Goal: Task Accomplishment & Management: Use online tool/utility

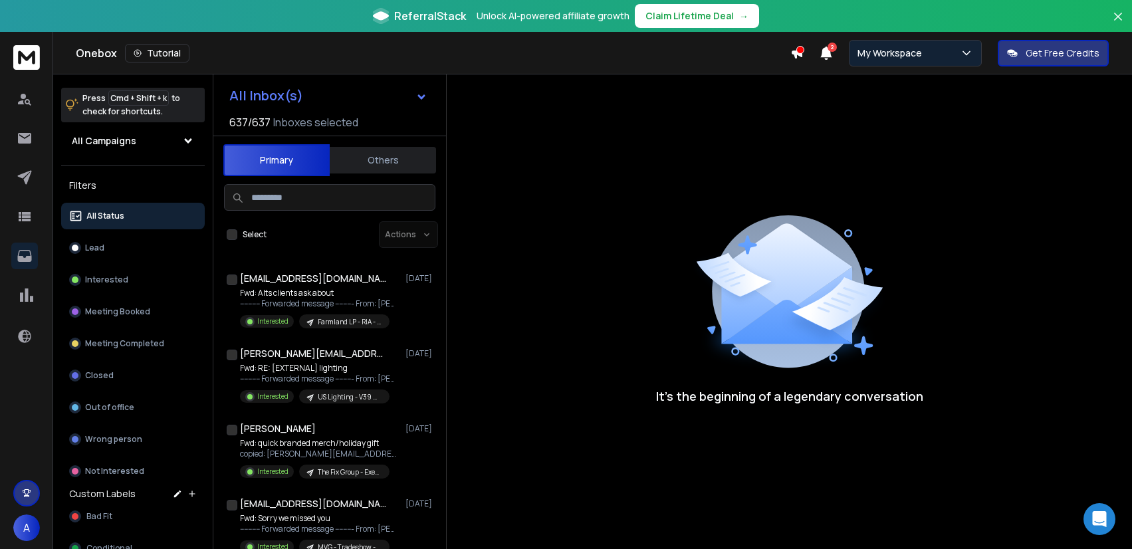
click at [887, 55] on p "My Workspace" at bounding box center [893, 53] width 70 height 13
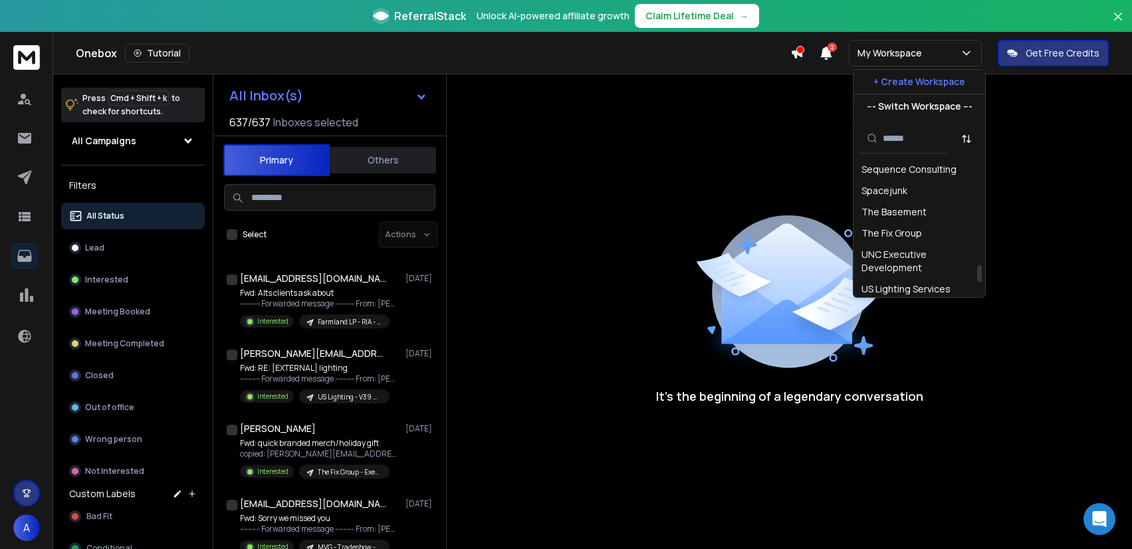
scroll to position [941, 0]
drag, startPoint x: 978, startPoint y: 175, endPoint x: 990, endPoint y: 297, distance: 122.9
click at [989, 302] on body "ReferralStack Unlock AI-powered affiliate growth Lifetime Deals available! Clai…" at bounding box center [566, 274] width 1132 height 549
drag, startPoint x: 982, startPoint y: 263, endPoint x: 984, endPoint y: 282, distance: 19.4
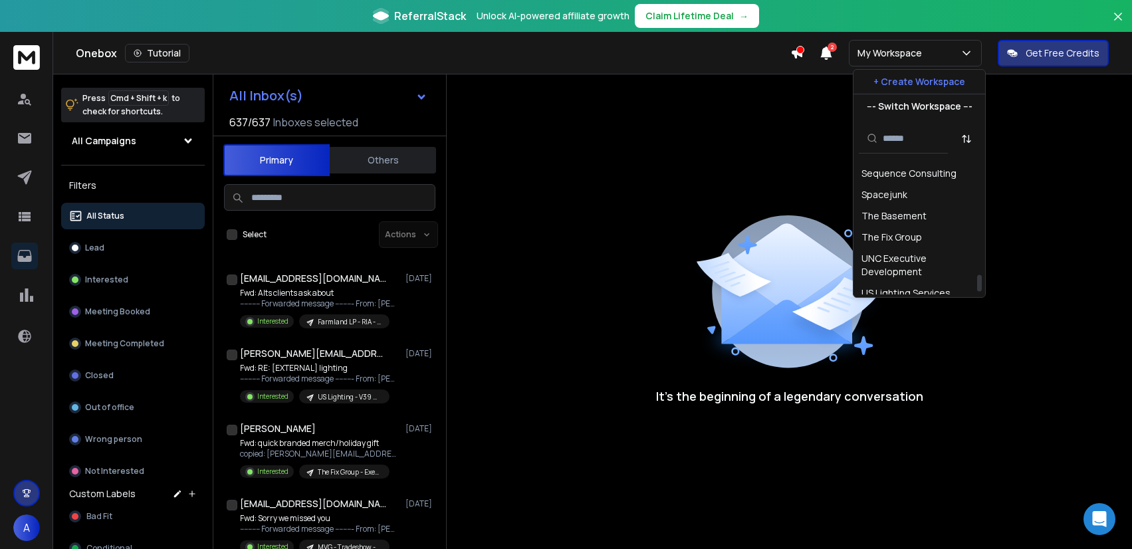
click at [983, 283] on div at bounding box center [979, 228] width 7 height 133
drag, startPoint x: 981, startPoint y: 279, endPoint x: 989, endPoint y: 240, distance: 39.4
click at [982, 240] on div at bounding box center [979, 246] width 5 height 17
click at [901, 290] on div "MTN Haus" at bounding box center [885, 296] width 46 height 13
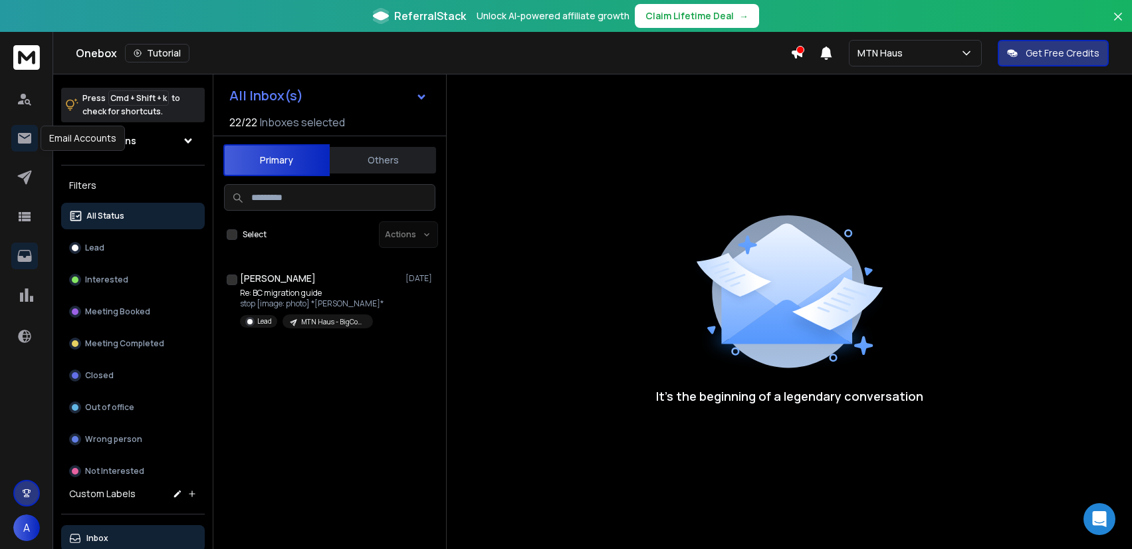
click at [28, 129] on link at bounding box center [24, 138] width 27 height 27
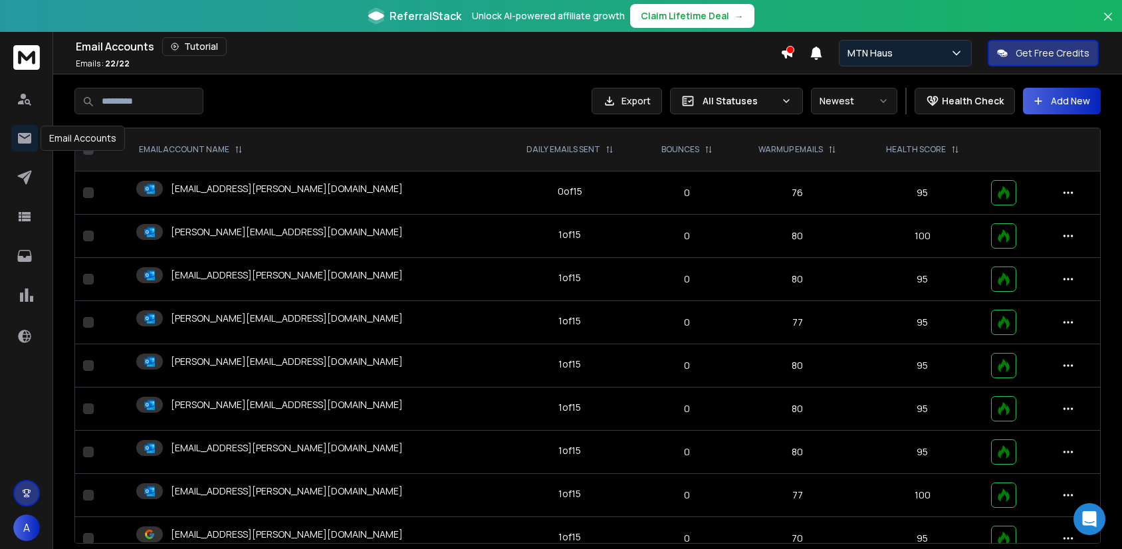
click at [882, 51] on p "MTN Haus" at bounding box center [873, 53] width 51 height 13
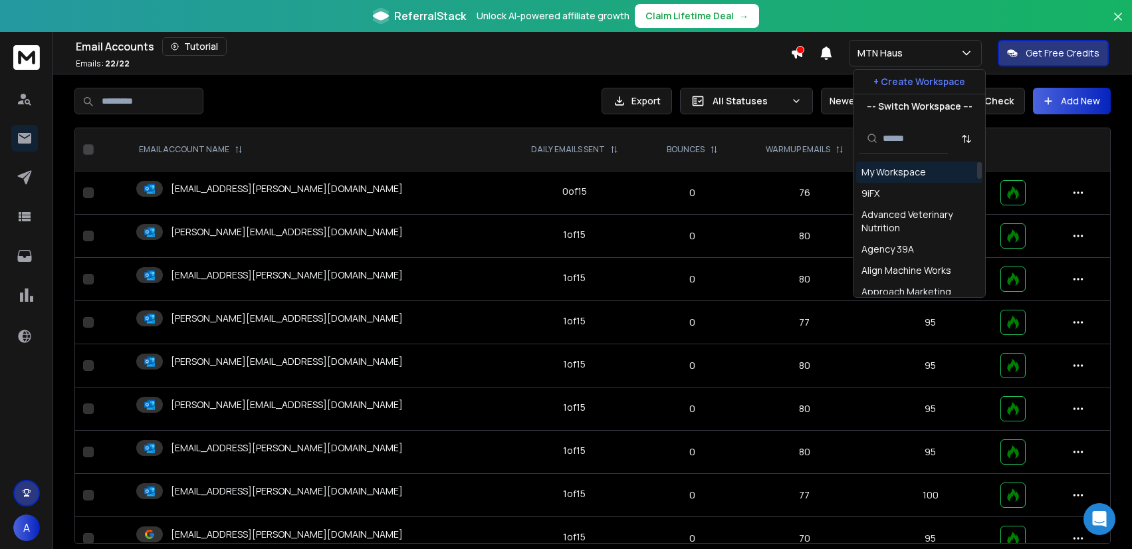
click at [866, 170] on div "My Workspace" at bounding box center [894, 172] width 64 height 13
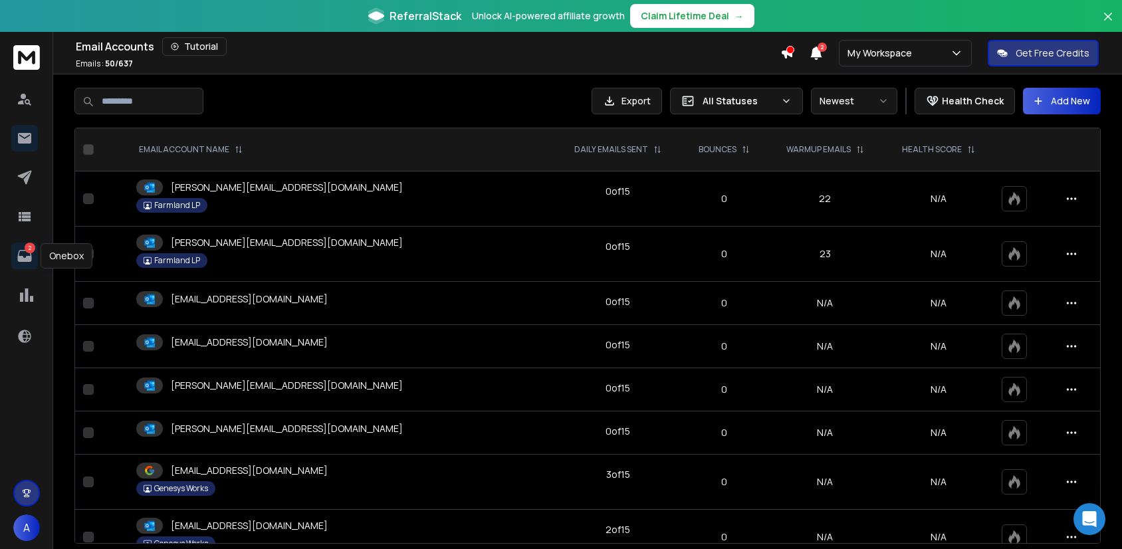
click at [28, 252] on p "2" at bounding box center [30, 248] width 11 height 11
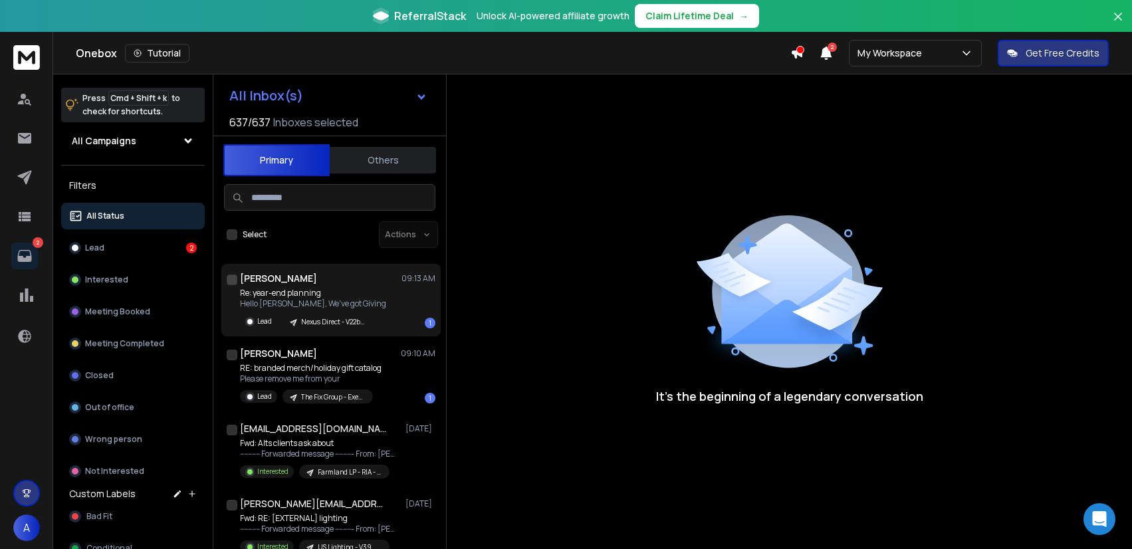
click at [305, 303] on p "Hello [PERSON_NAME], We've got Giving" at bounding box center [313, 303] width 146 height 11
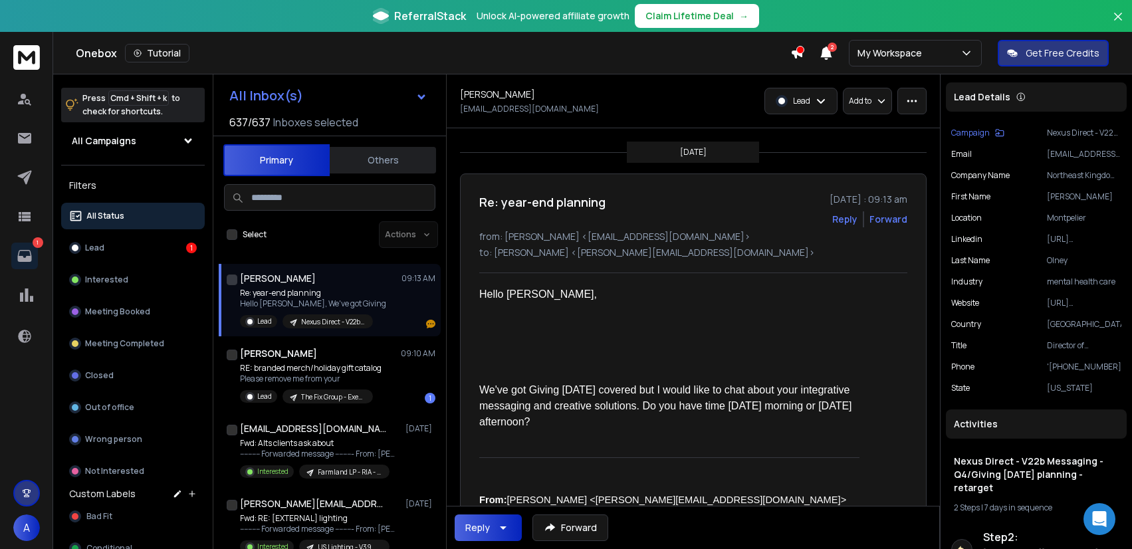
click at [1068, 303] on p "[URL][DOMAIN_NAME]" at bounding box center [1084, 303] width 74 height 11
click at [1068, 177] on p "Northeast Kingdom Human Services" at bounding box center [1084, 175] width 74 height 11
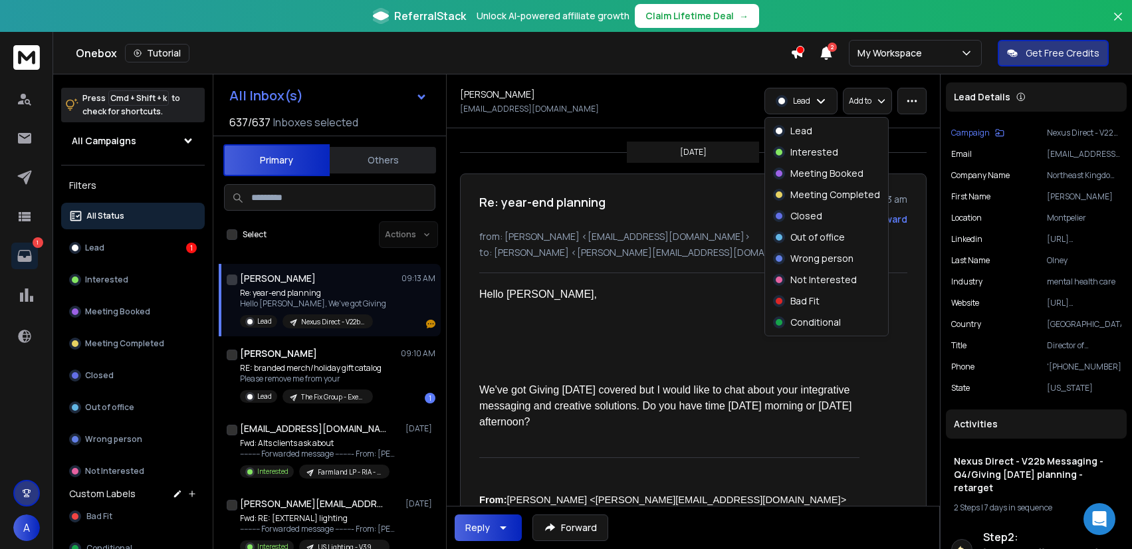
click at [816, 101] on icon at bounding box center [821, 101] width 11 height 11
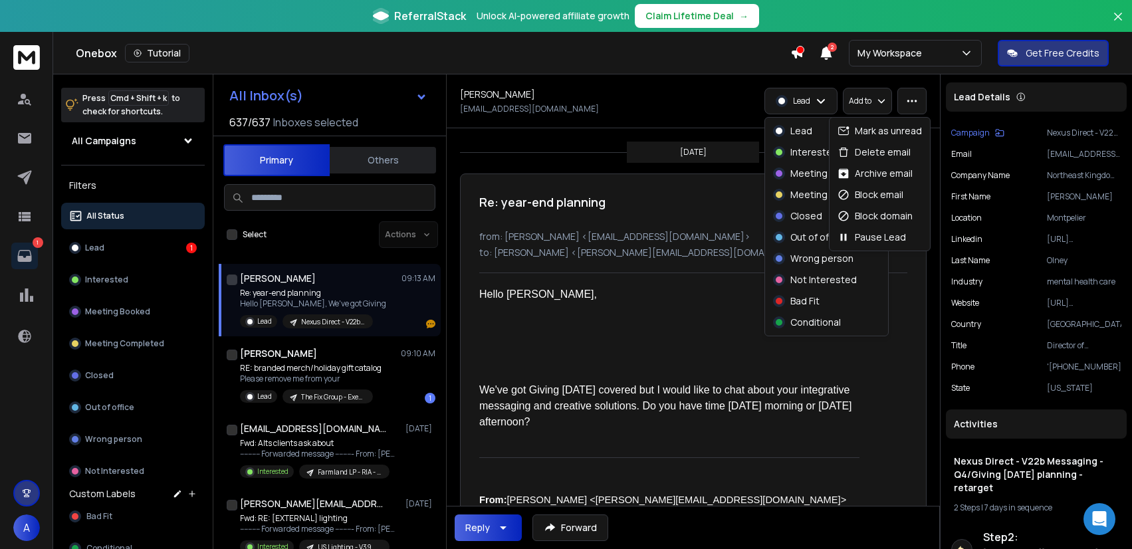
click at [921, 106] on button "button" at bounding box center [911, 101] width 29 height 27
click at [895, 55] on p "My Workspace" at bounding box center [893, 53] width 70 height 13
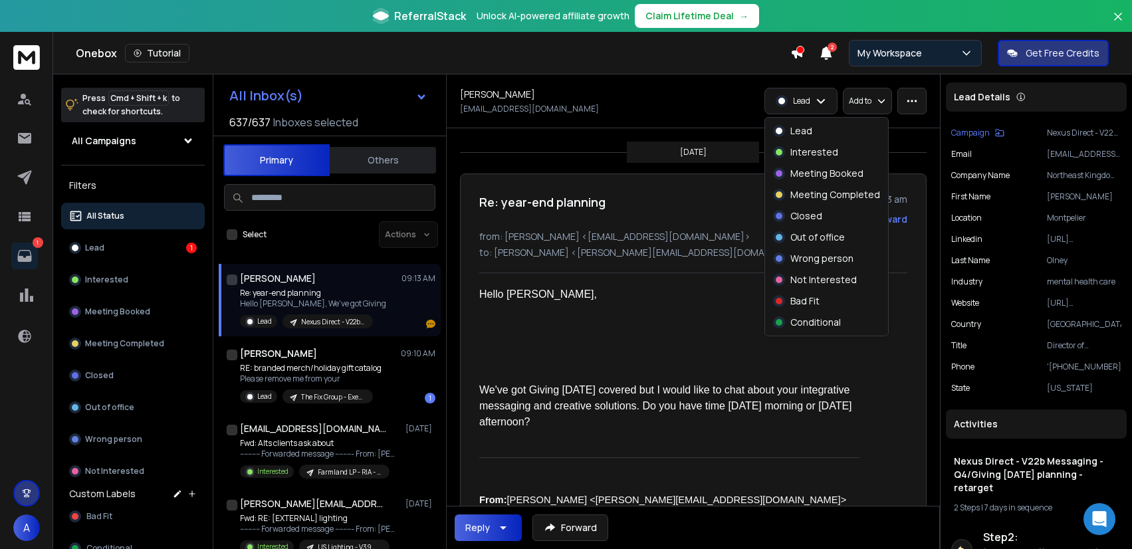
click at [895, 55] on p "My Workspace" at bounding box center [893, 53] width 70 height 13
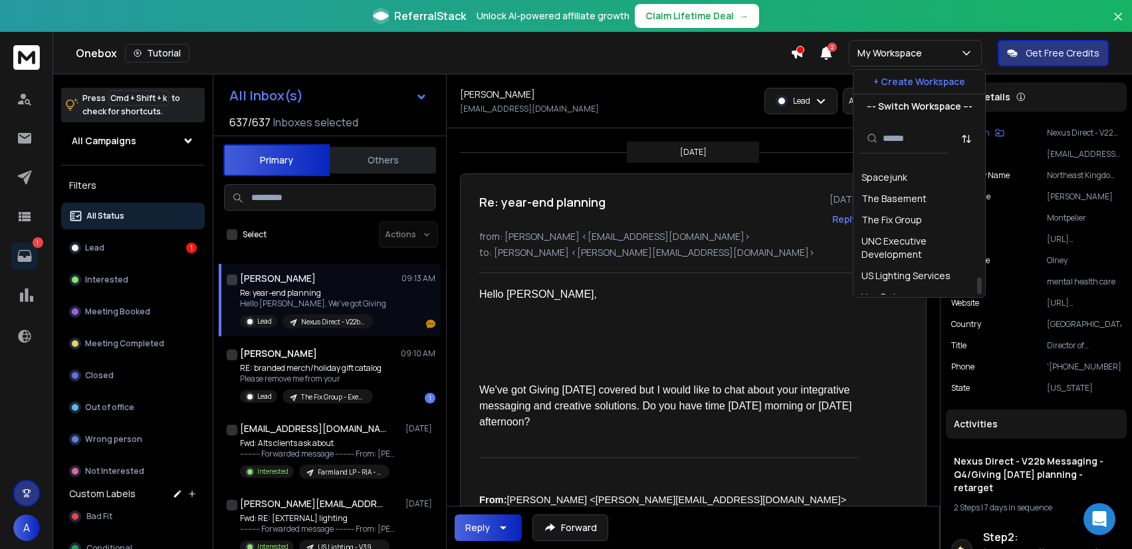
drag, startPoint x: 980, startPoint y: 172, endPoint x: 983, endPoint y: 335, distance: 163.6
click at [990, 350] on body "ReferralStack Unlock AI-powered affiliate growth Lifetime Deals available! Clai…" at bounding box center [566, 274] width 1132 height 549
drag, startPoint x: 980, startPoint y: 207, endPoint x: 985, endPoint y: 249, distance: 42.8
click at [982, 249] on div at bounding box center [979, 248] width 5 height 17
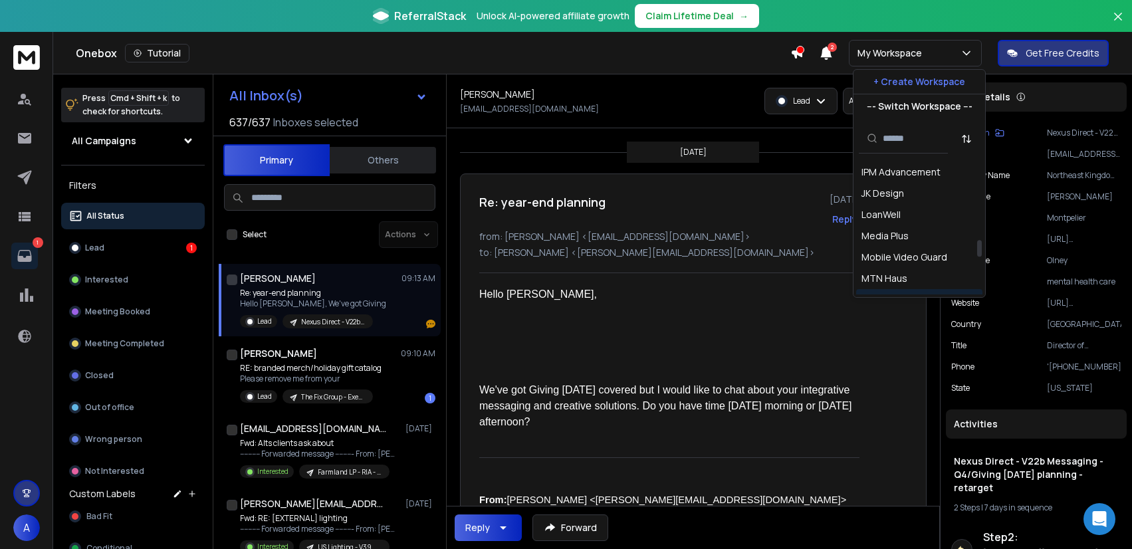
click at [945, 289] on div "Nexus Direct" at bounding box center [919, 299] width 126 height 21
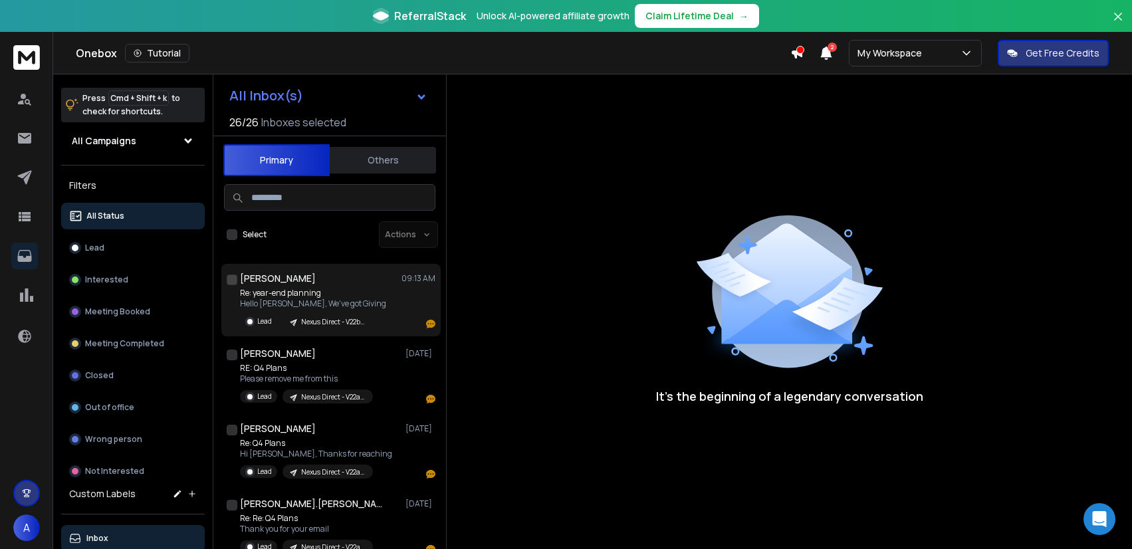
click at [299, 290] on p "Re: year-end planning" at bounding box center [313, 293] width 146 height 11
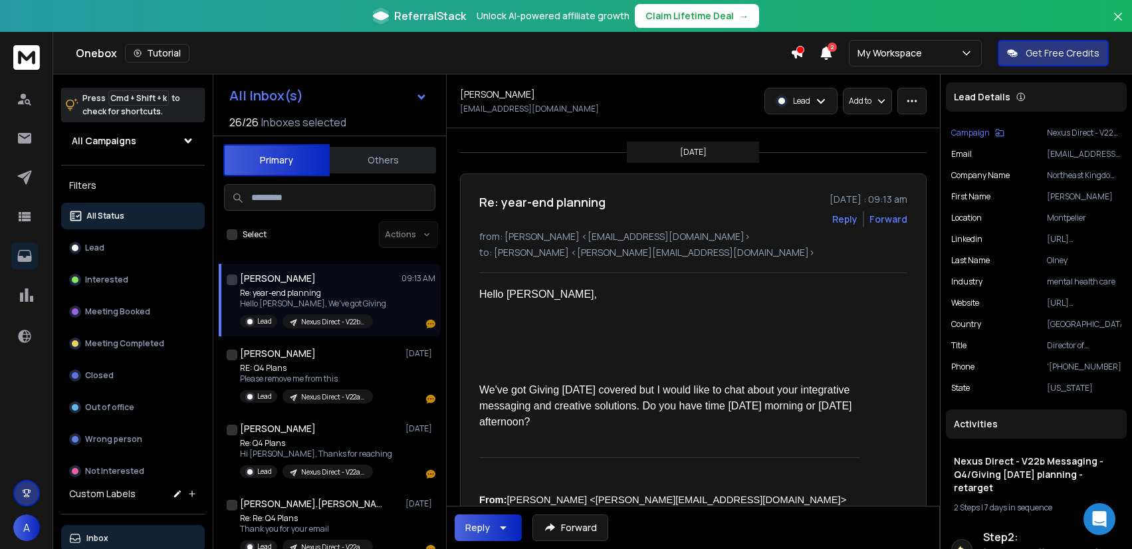
click at [809, 105] on p "Lead" at bounding box center [801, 101] width 17 height 11
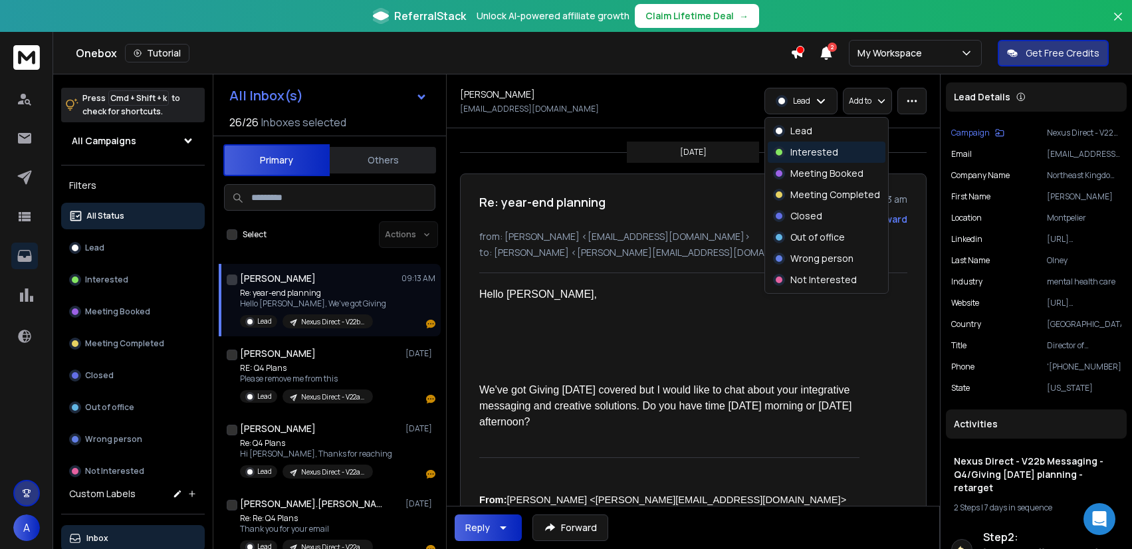
click at [810, 157] on p "Interested" at bounding box center [814, 152] width 48 height 13
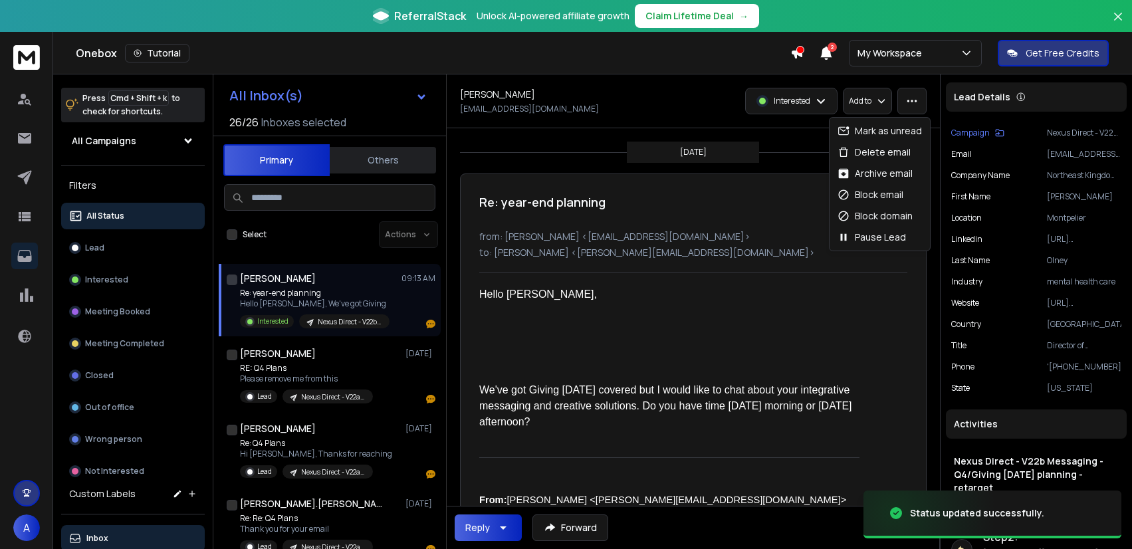
click at [910, 104] on icon "button" at bounding box center [912, 101] width 12 height 12
click at [861, 221] on div "Block domain" at bounding box center [875, 215] width 75 height 13
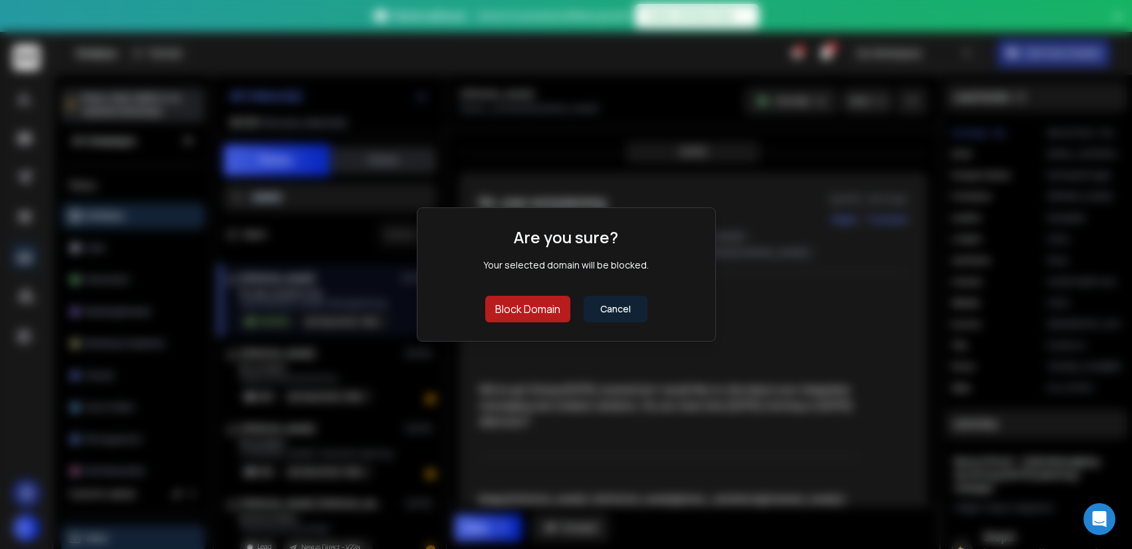
click at [555, 320] on button "Block Domain" at bounding box center [527, 309] width 85 height 27
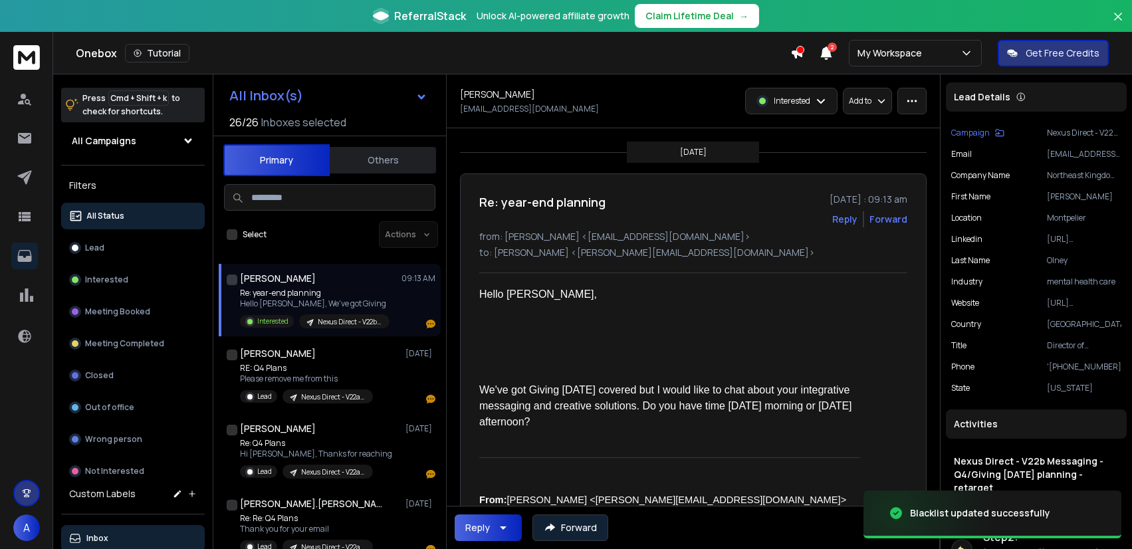
click at [580, 530] on button "Forward" at bounding box center [571, 528] width 76 height 27
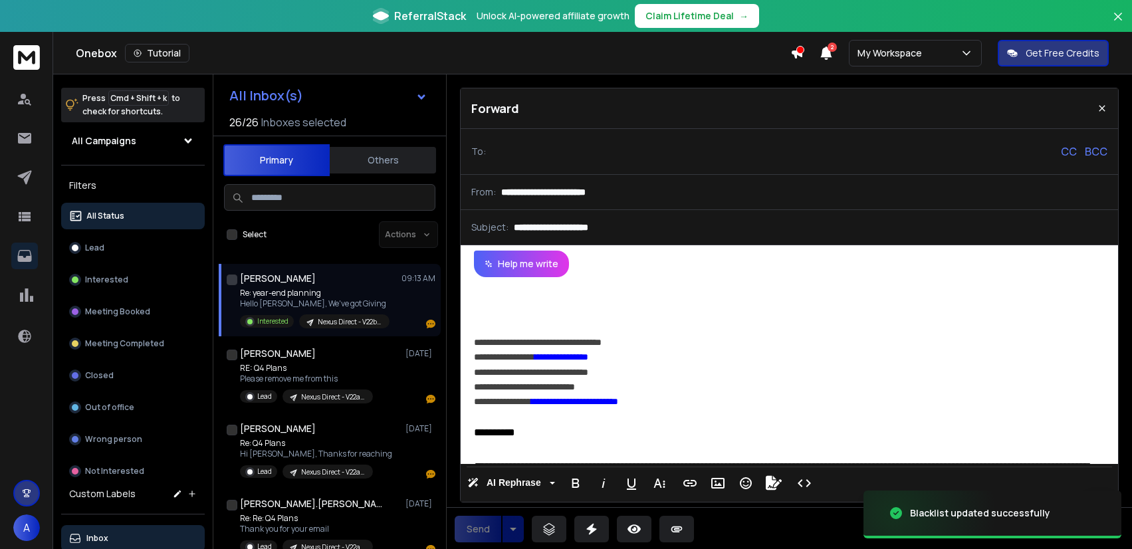
click at [566, 148] on input at bounding box center [537, 152] width 93 height 24
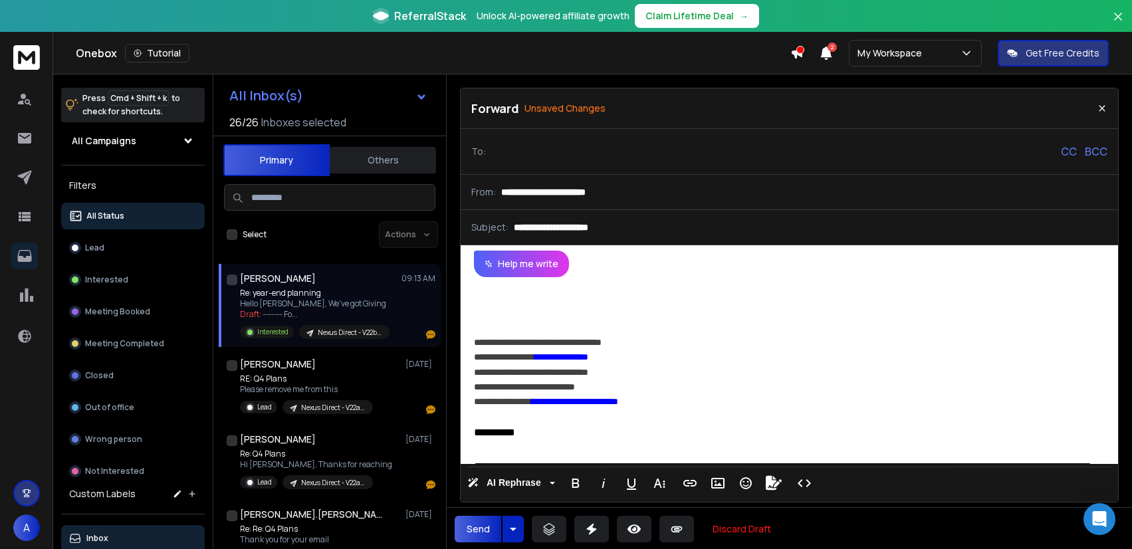
type input "**********"
click at [537, 297] on div at bounding box center [789, 298] width 631 height 15
click at [474, 531] on button "Send" at bounding box center [478, 529] width 47 height 27
click at [477, 527] on button "Send" at bounding box center [478, 529] width 47 height 27
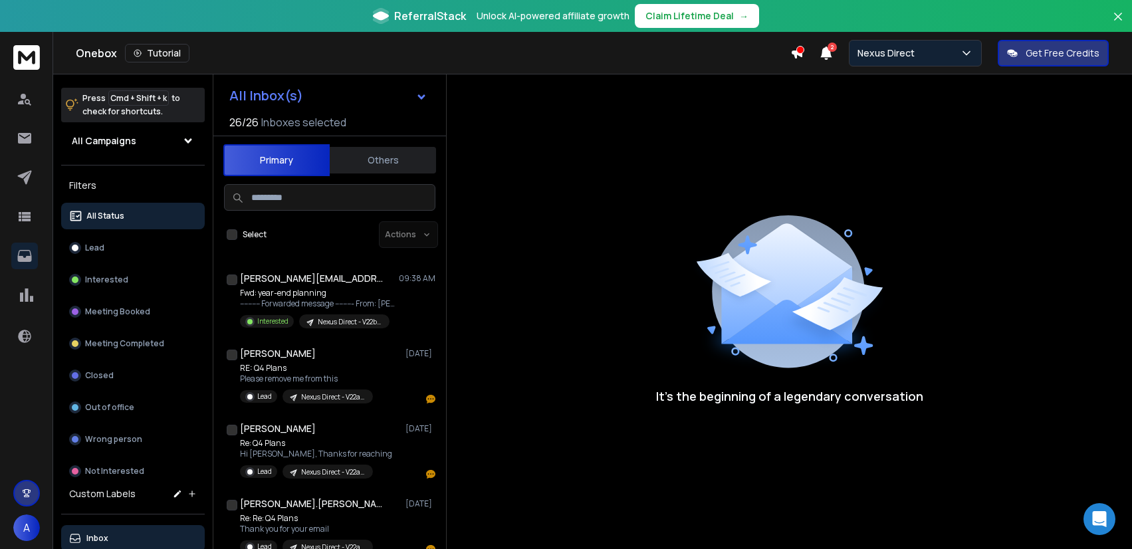
click at [890, 52] on p "Nexus Direct" at bounding box center [889, 53] width 62 height 13
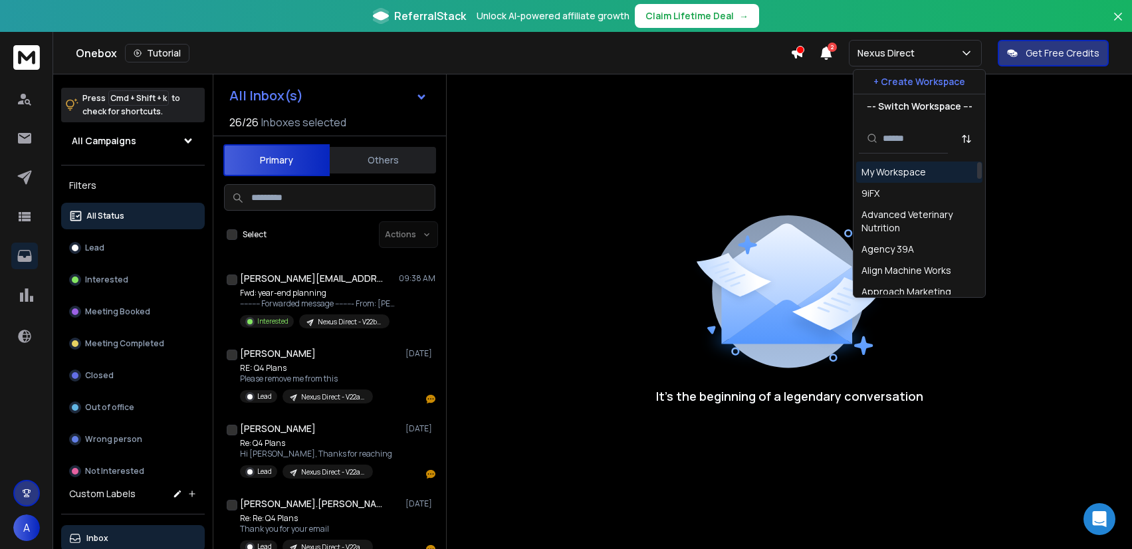
click at [880, 168] on div "My Workspace" at bounding box center [894, 172] width 64 height 13
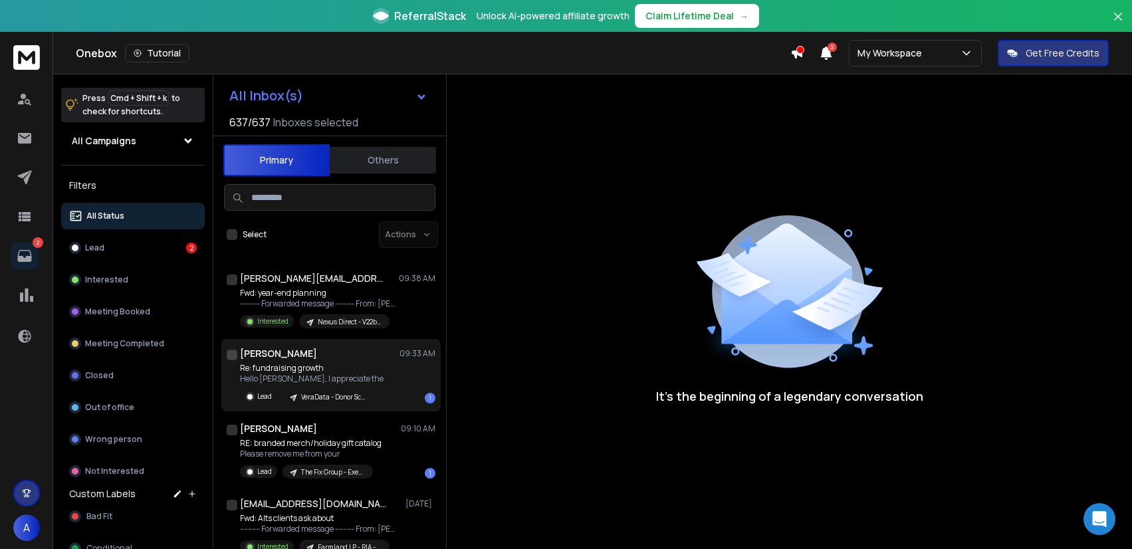
click at [314, 380] on p "Hello Todd, I appreciate the" at bounding box center [312, 379] width 144 height 11
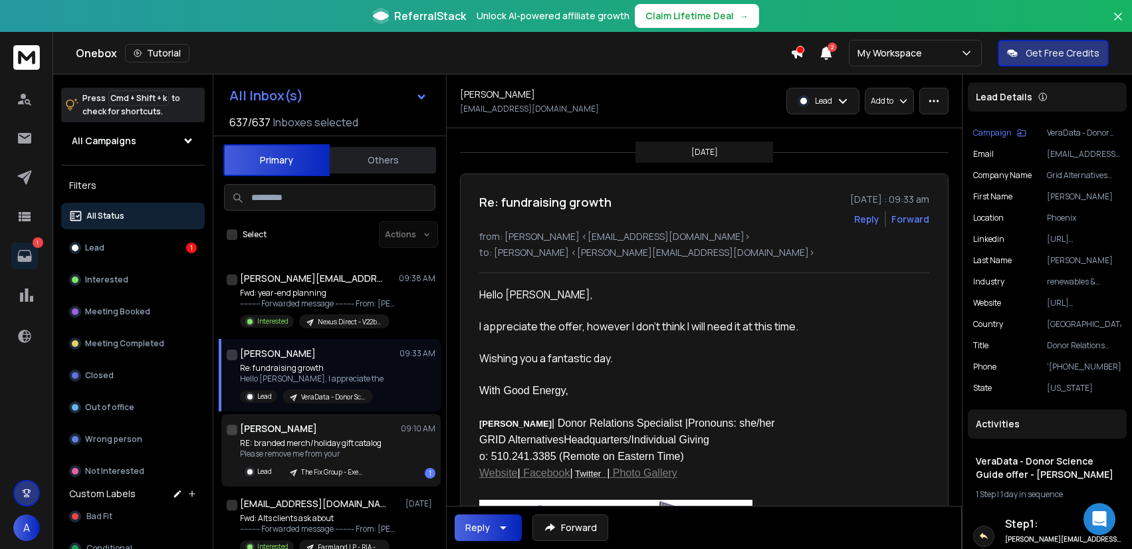
click at [336, 441] on p "RE: branded merch/holiday gift catalog" at bounding box center [311, 443] width 142 height 11
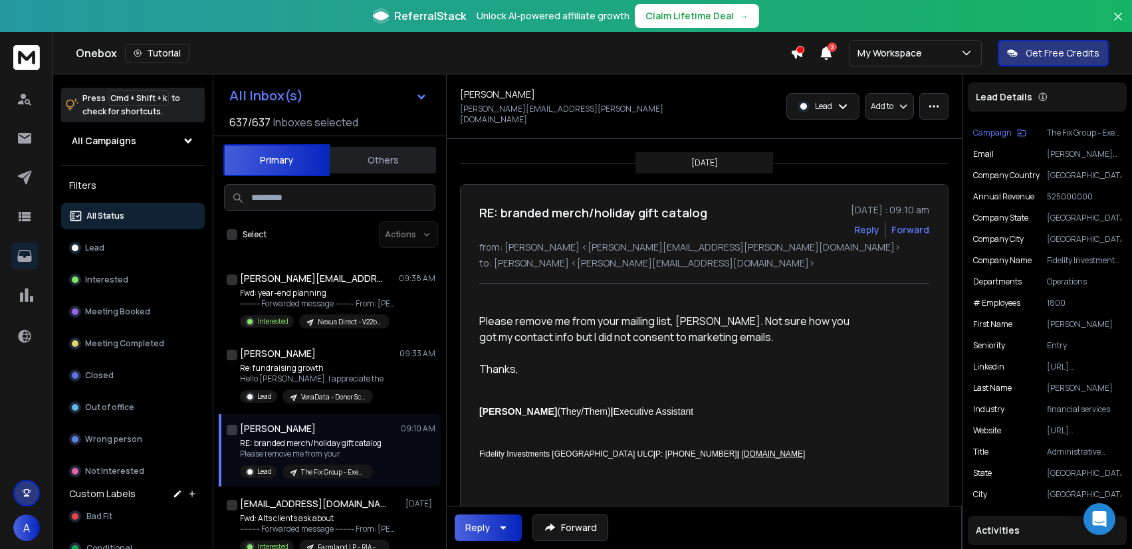
click at [442, 287] on div "chris@revboss.com 09:38 AM Fwd: year-end planning ---------- Forwarded message …" at bounding box center [329, 464] width 233 height 406
click at [882, 59] on p "My Workspace" at bounding box center [893, 53] width 70 height 13
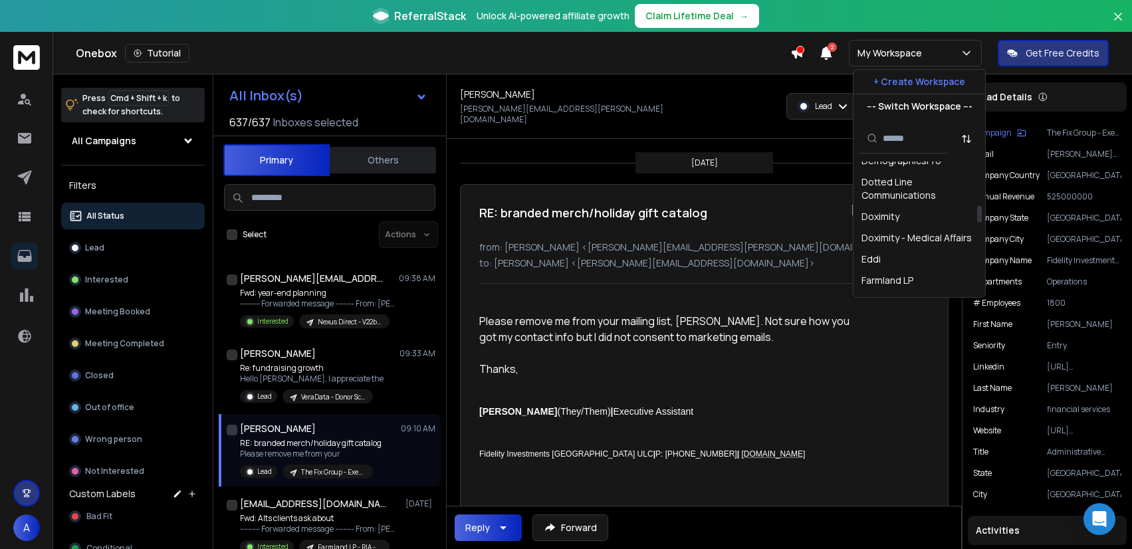
scroll to position [394, 0]
drag, startPoint x: 979, startPoint y: 174, endPoint x: 981, endPoint y: 223, distance: 48.5
click at [981, 223] on div at bounding box center [979, 219] width 5 height 17
drag, startPoint x: 979, startPoint y: 214, endPoint x: 975, endPoint y: 291, distance: 76.6
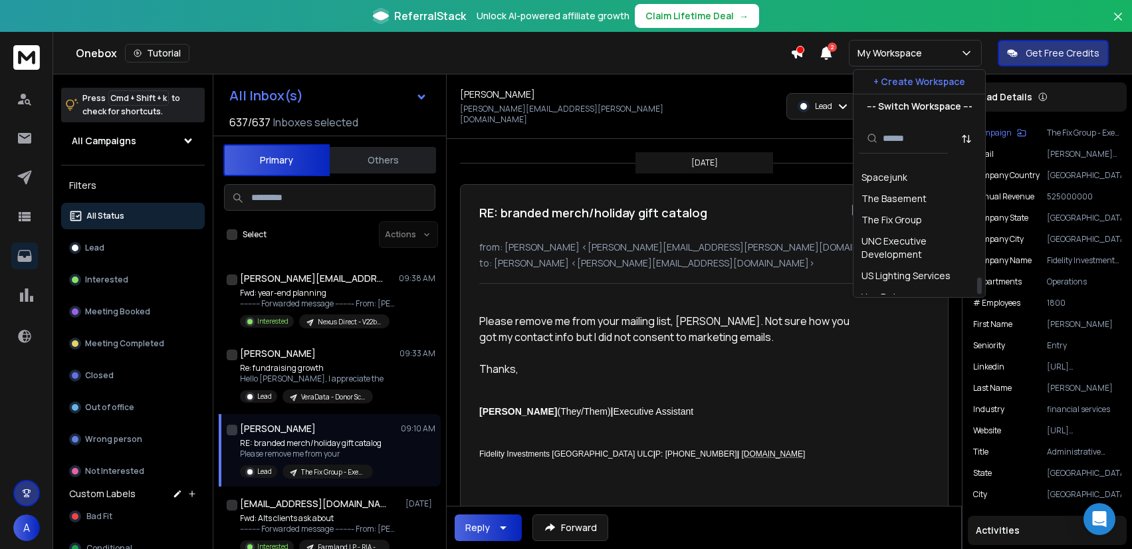
click at [979, 293] on div at bounding box center [979, 285] width 5 height 17
click at [890, 213] on div "The Fix Group" at bounding box center [892, 219] width 60 height 13
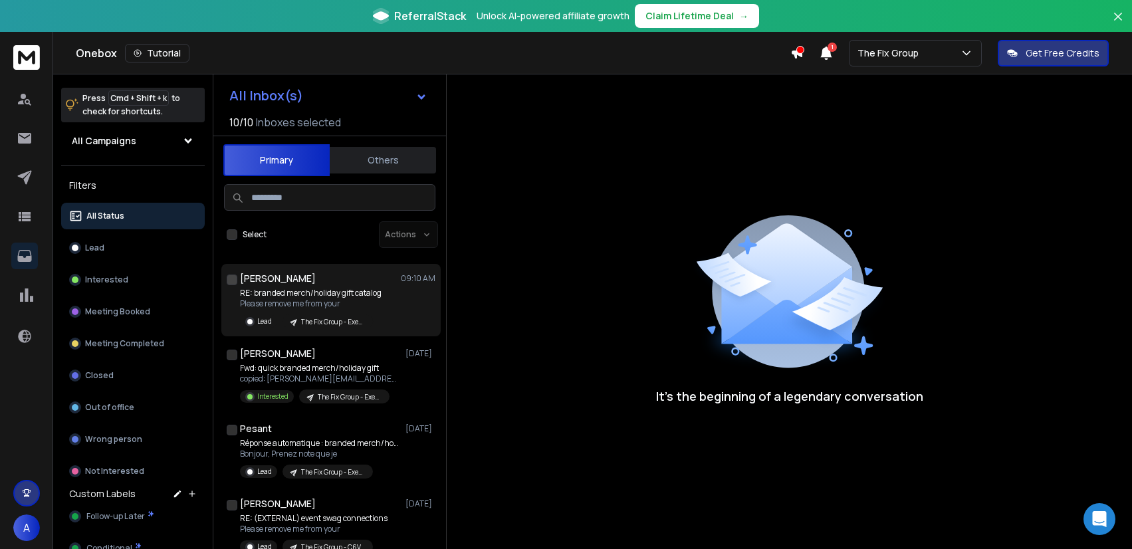
click at [315, 293] on p "RE: branded merch/holiday gift catalog" at bounding box center [311, 293] width 142 height 11
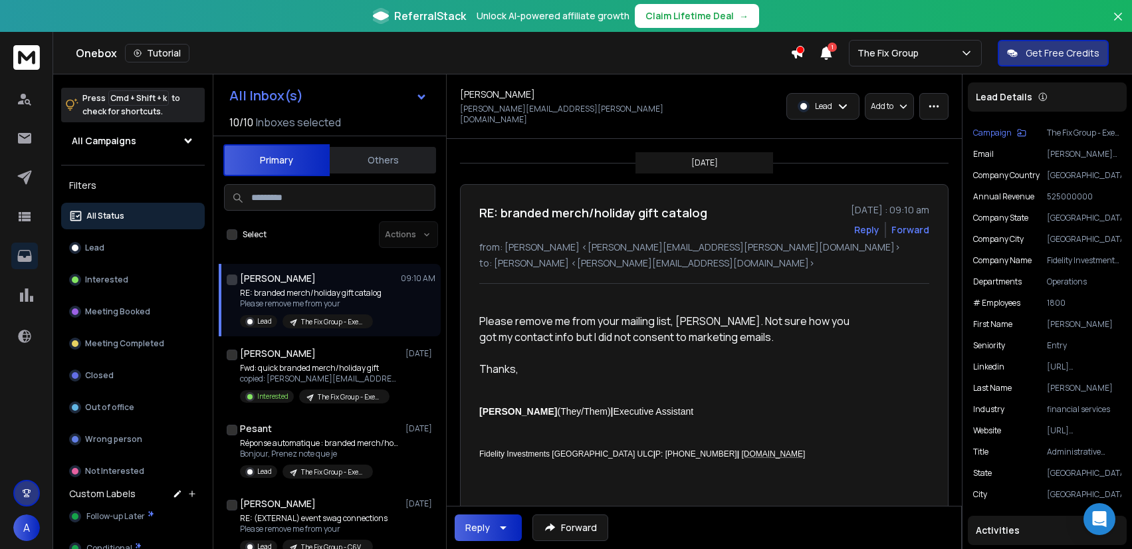
click at [941, 100] on button "button" at bounding box center [933, 106] width 29 height 27
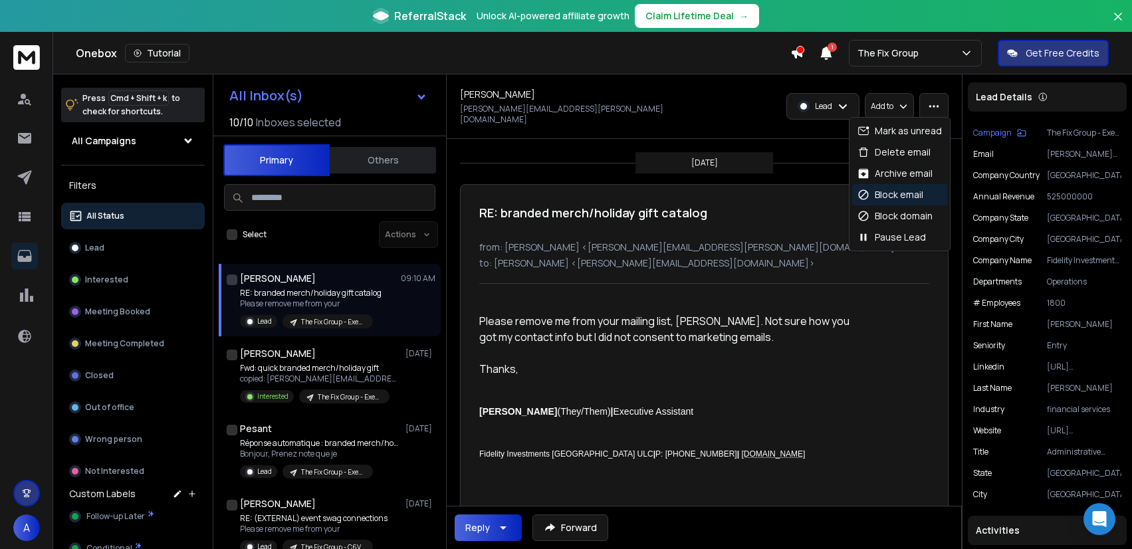
click at [910, 197] on div "Block email" at bounding box center [891, 194] width 66 height 13
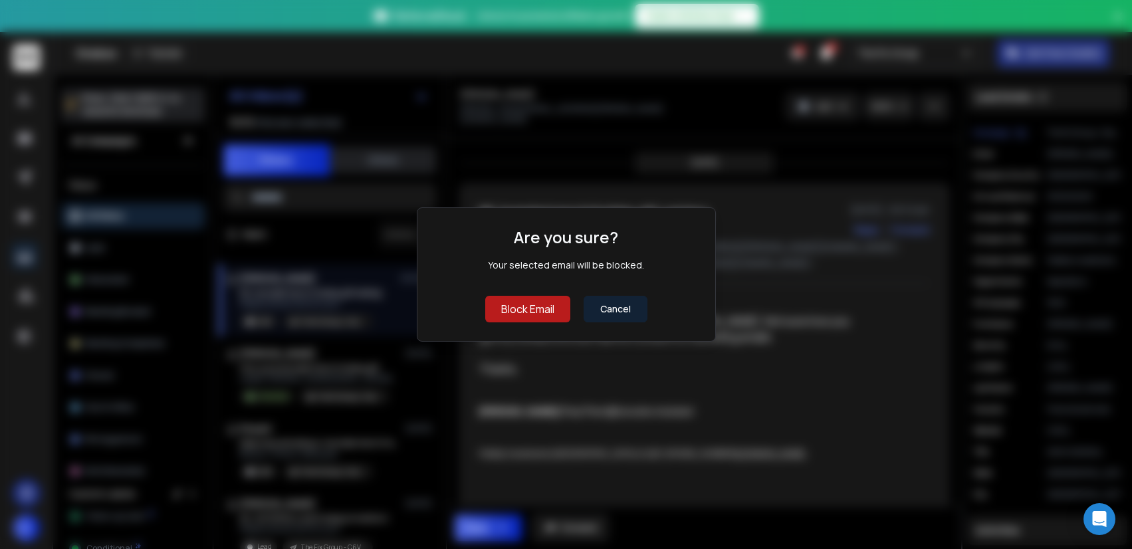
click at [547, 306] on button "Block Email" at bounding box center [527, 309] width 85 height 27
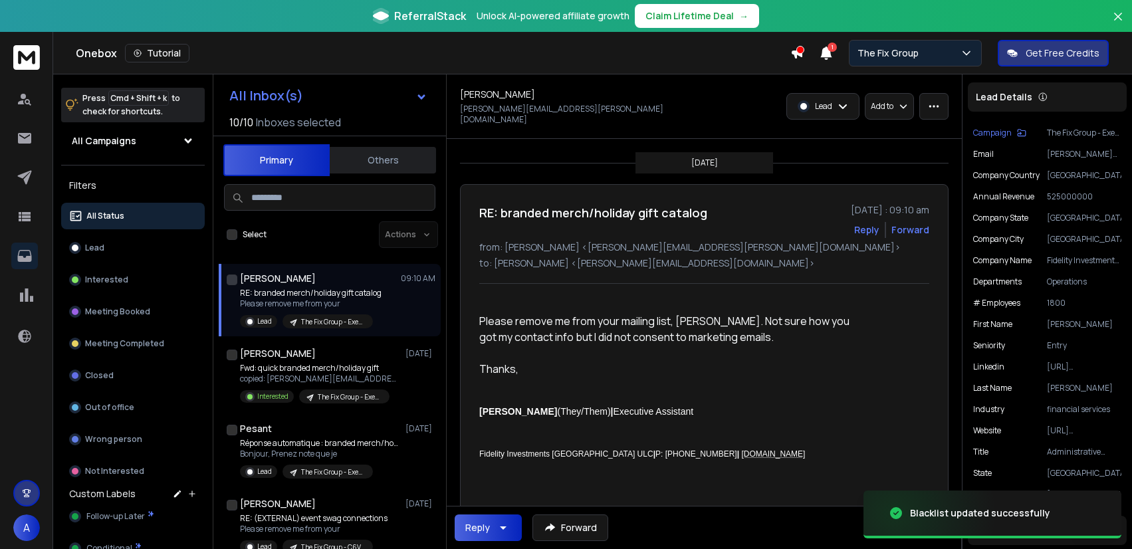
click at [918, 53] on p "The Fix Group" at bounding box center [891, 53] width 66 height 13
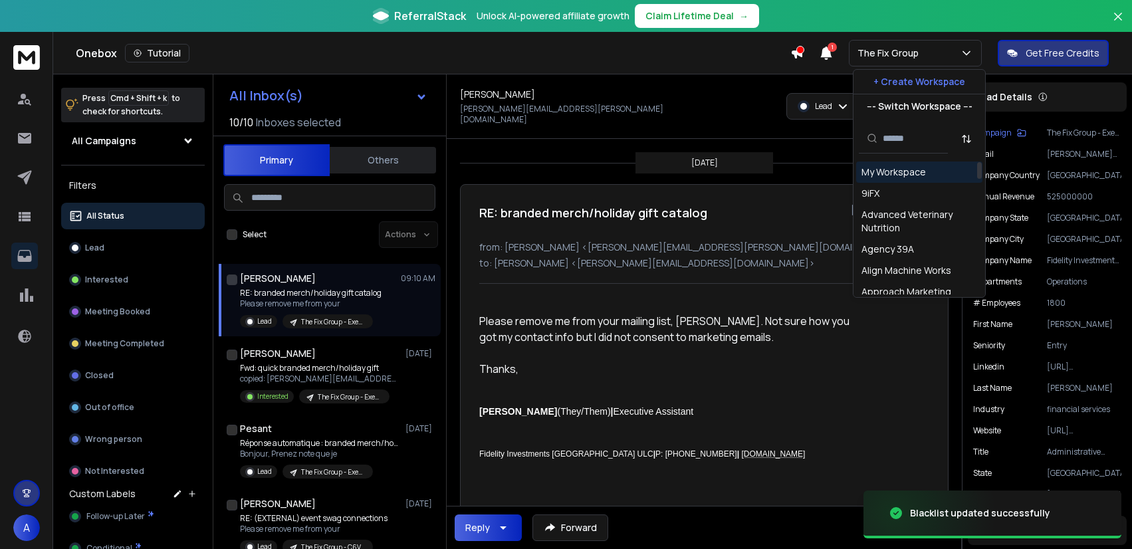
click at [895, 167] on div "My Workspace" at bounding box center [894, 172] width 64 height 13
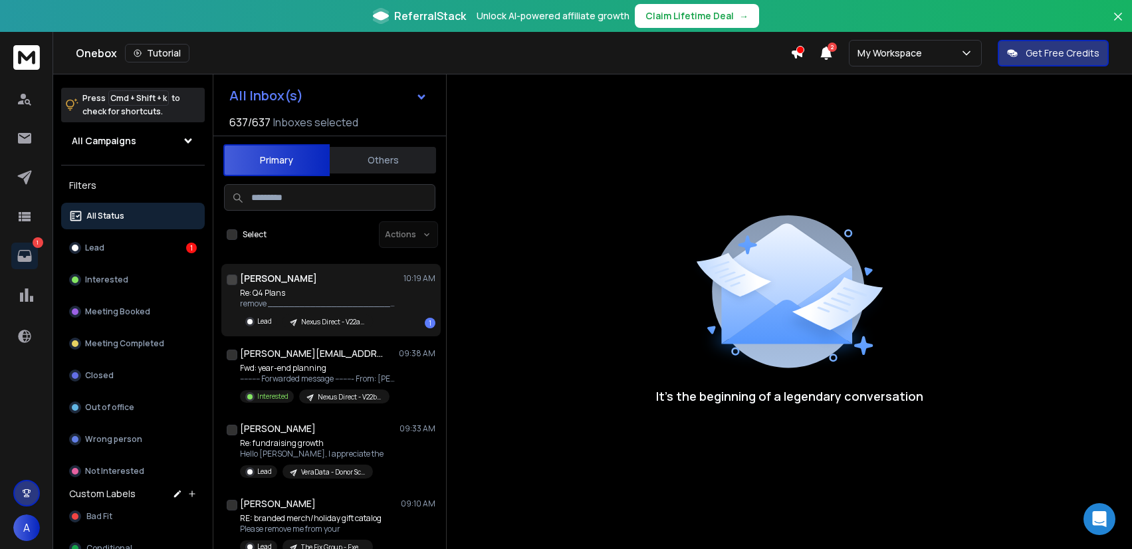
click at [346, 293] on p "Re: Q4 Plans" at bounding box center [320, 293] width 160 height 11
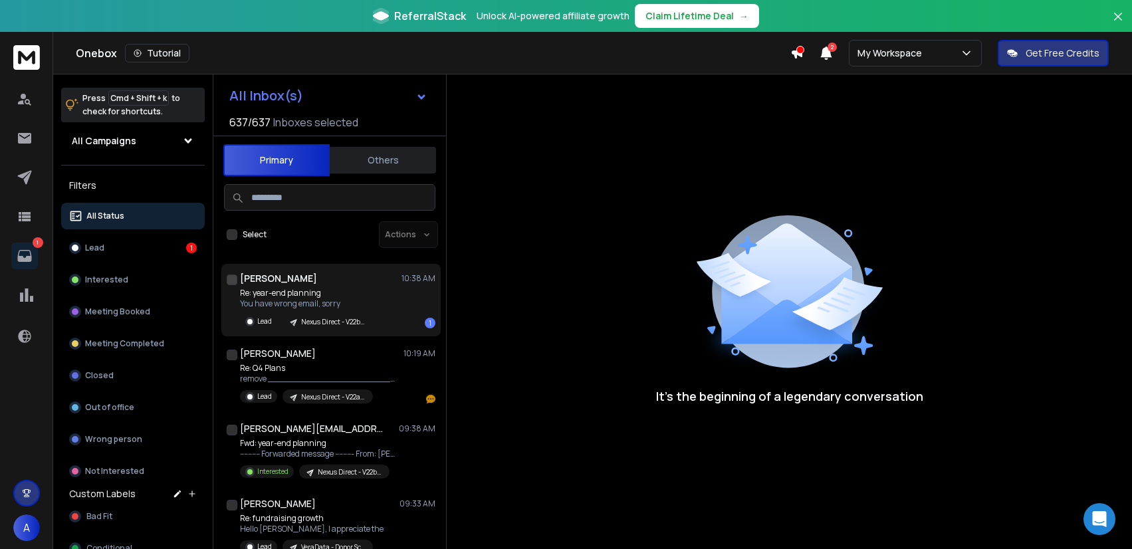
click at [328, 298] on p "You have wrong email, sorry" at bounding box center [306, 303] width 133 height 11
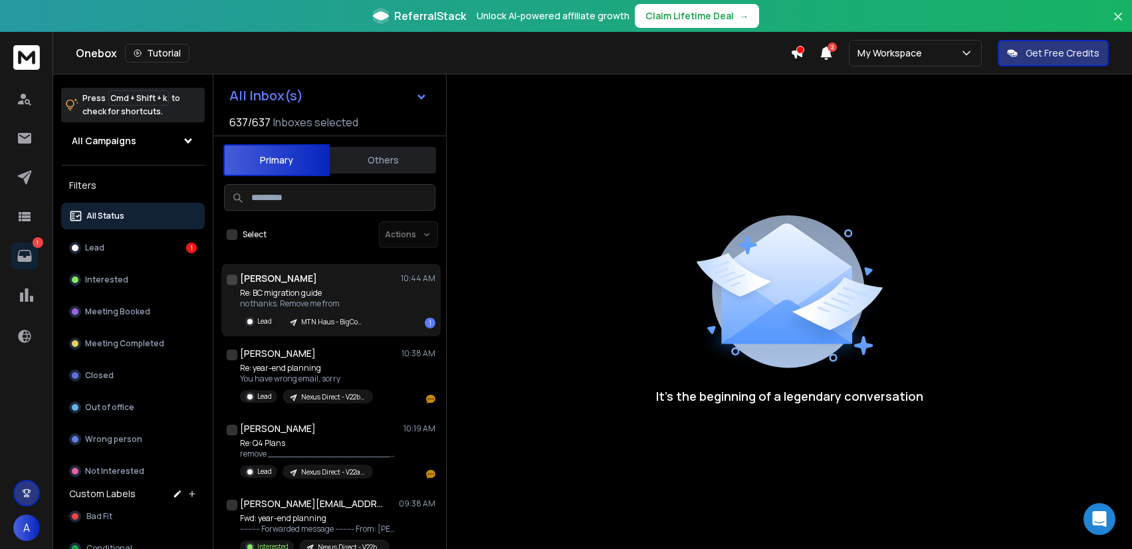
click at [319, 299] on p "no thanks. Remove me from" at bounding box center [306, 303] width 133 height 11
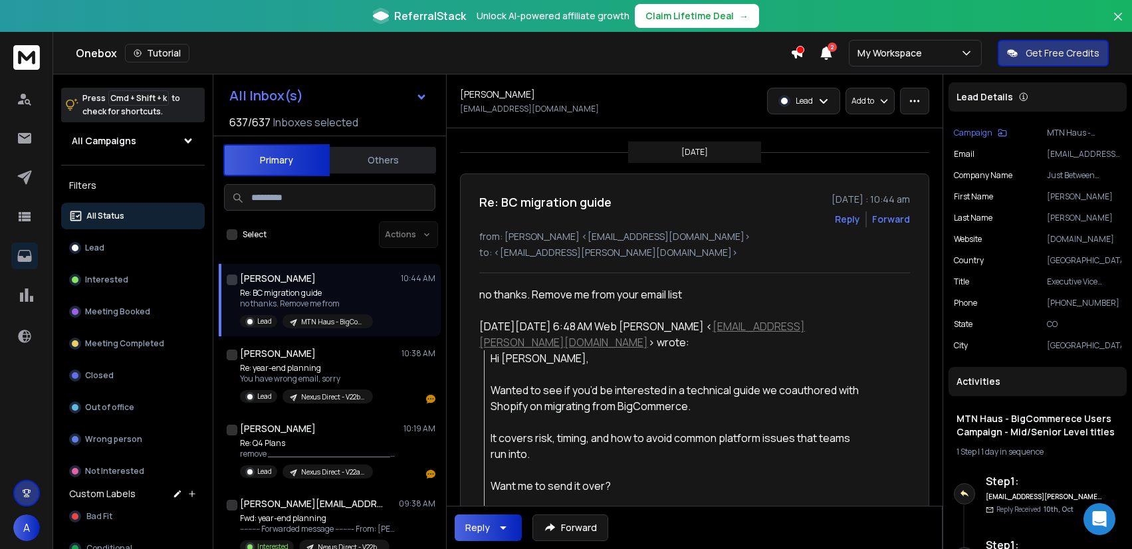
click at [328, 308] on p "no thanks. Remove me from" at bounding box center [306, 303] width 133 height 11
click at [694, 295] on div "no thanks. Remove me from your email list" at bounding box center [673, 295] width 388 height 16
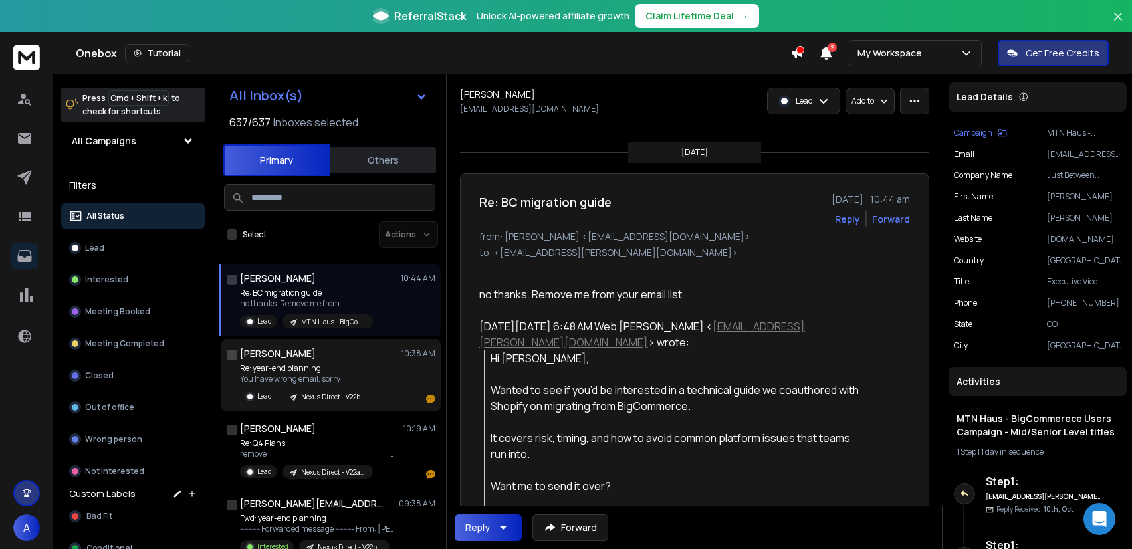
click at [350, 371] on p "Re: year-end planning" at bounding box center [306, 368] width 133 height 11
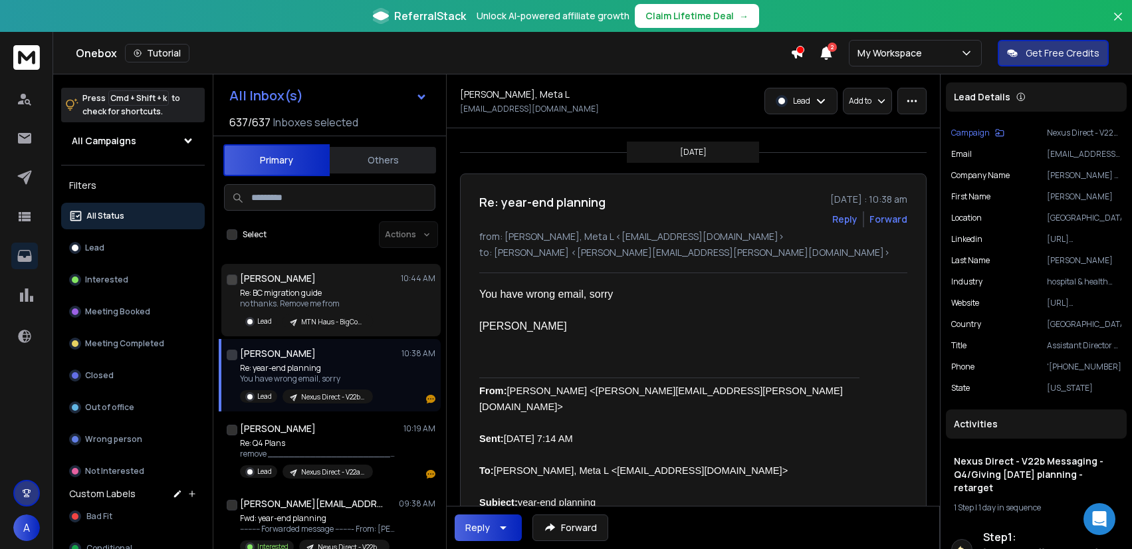
click at [318, 304] on p "no thanks. Remove me from" at bounding box center [306, 303] width 133 height 11
